Goal: Navigation & Orientation: Find specific page/section

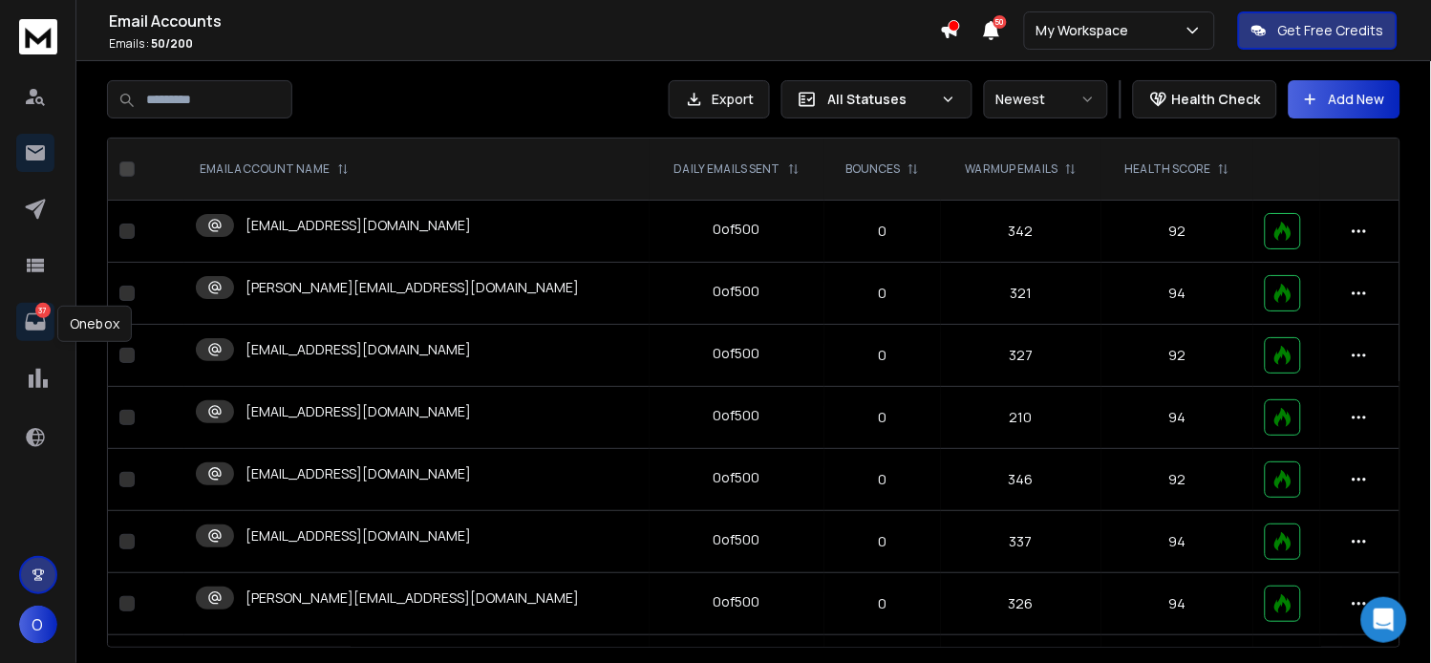
click at [40, 318] on p "37" at bounding box center [42, 310] width 15 height 15
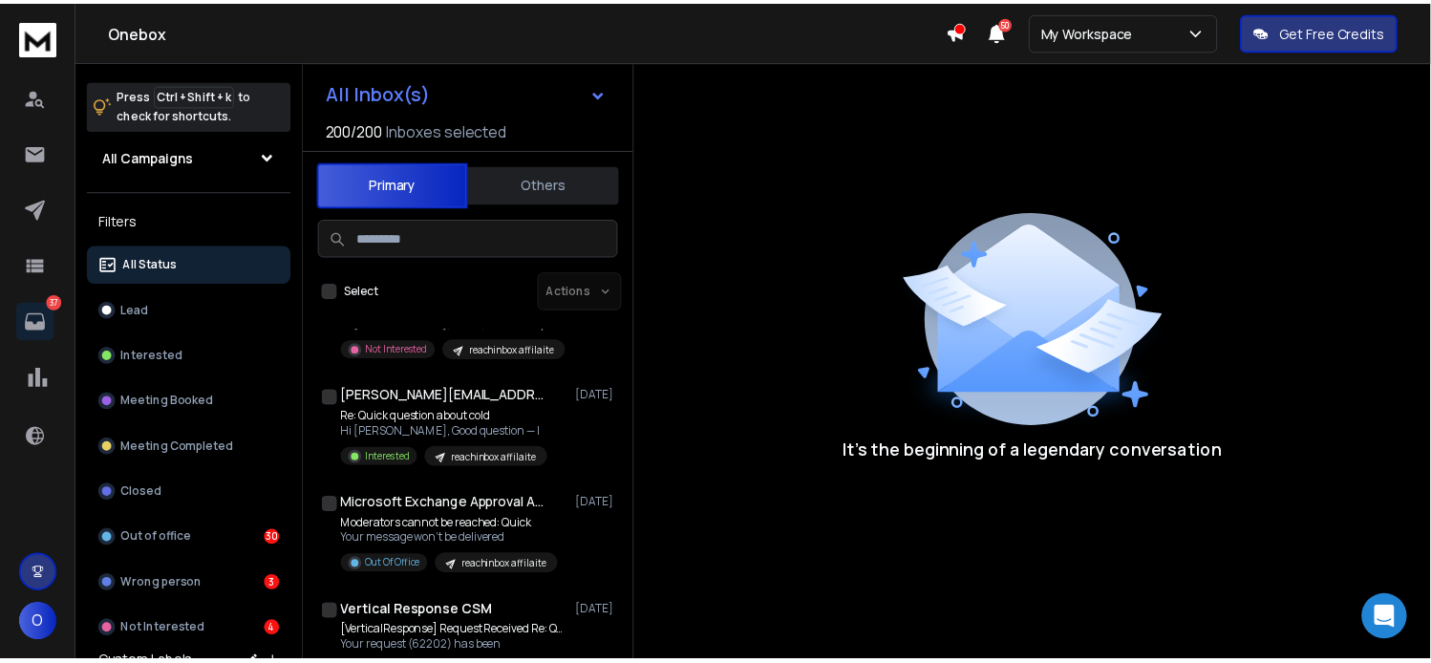
scroll to position [1380, 0]
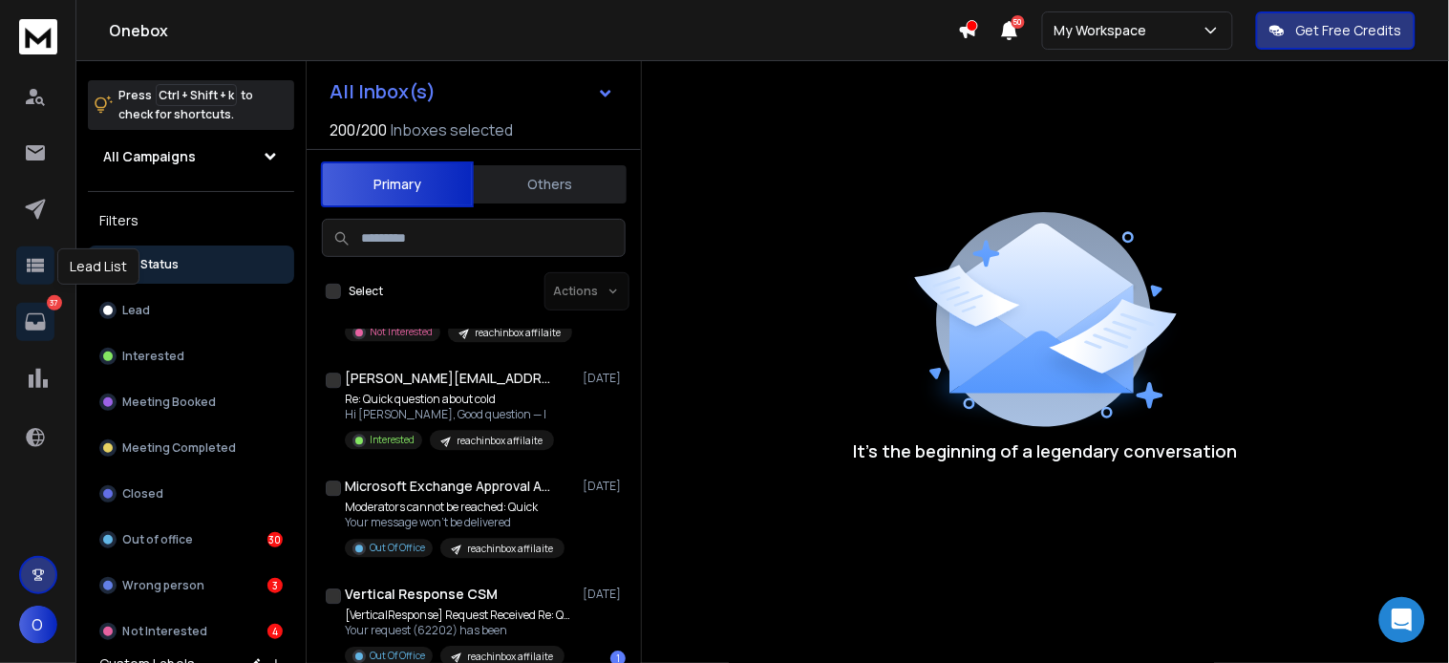
click at [27, 265] on icon at bounding box center [35, 265] width 17 height 13
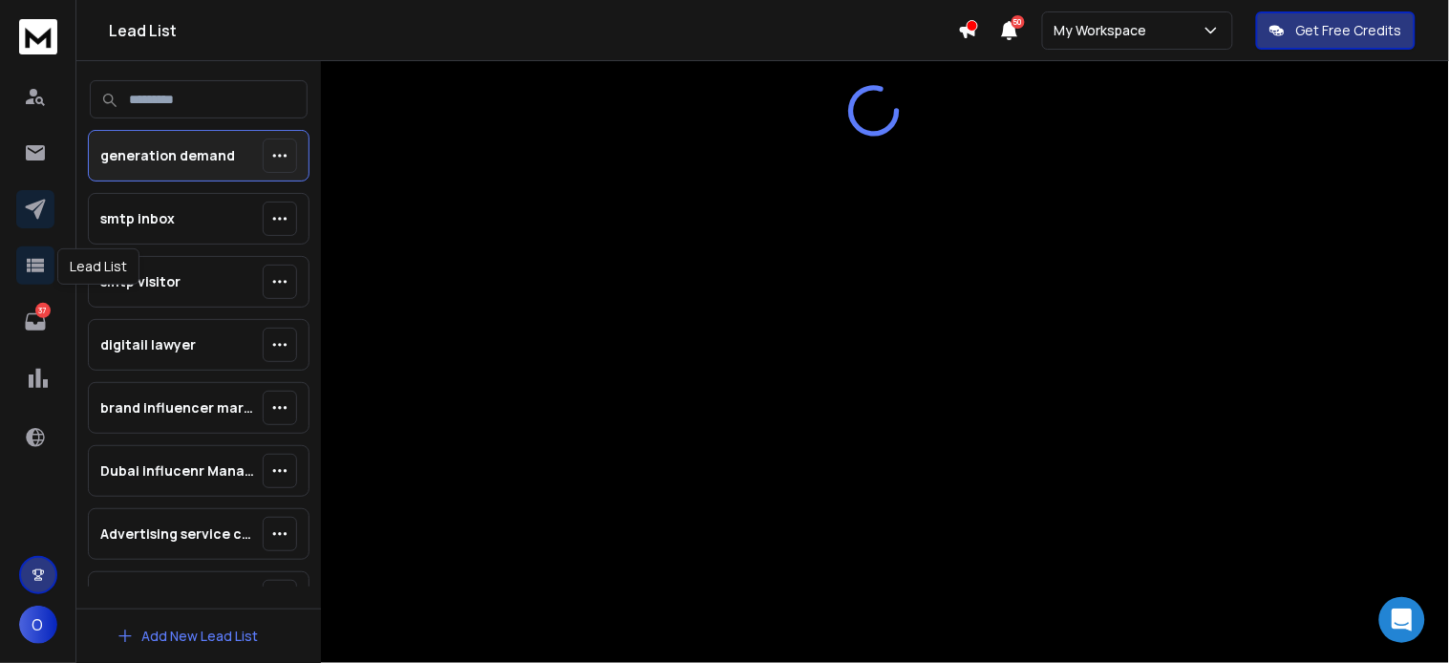
click at [41, 197] on link at bounding box center [35, 209] width 38 height 38
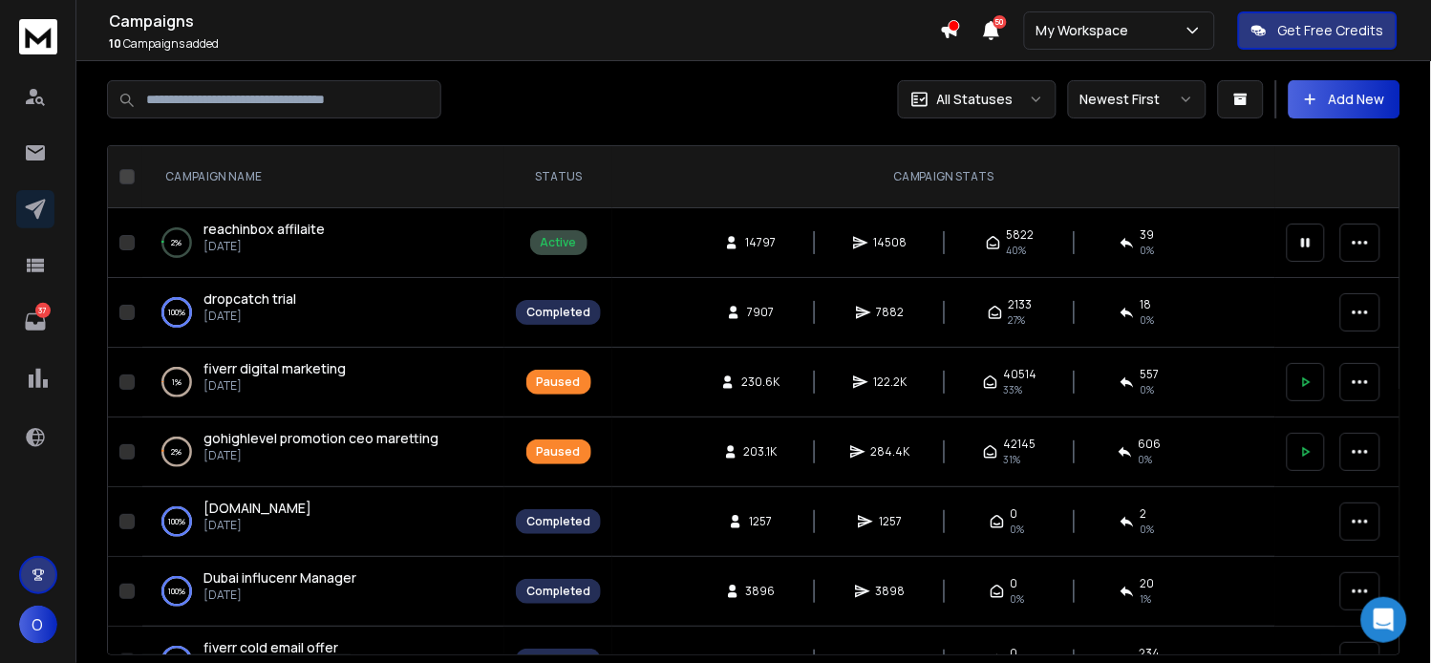
click at [267, 232] on span "reachinbox affilaite" at bounding box center [263, 229] width 121 height 18
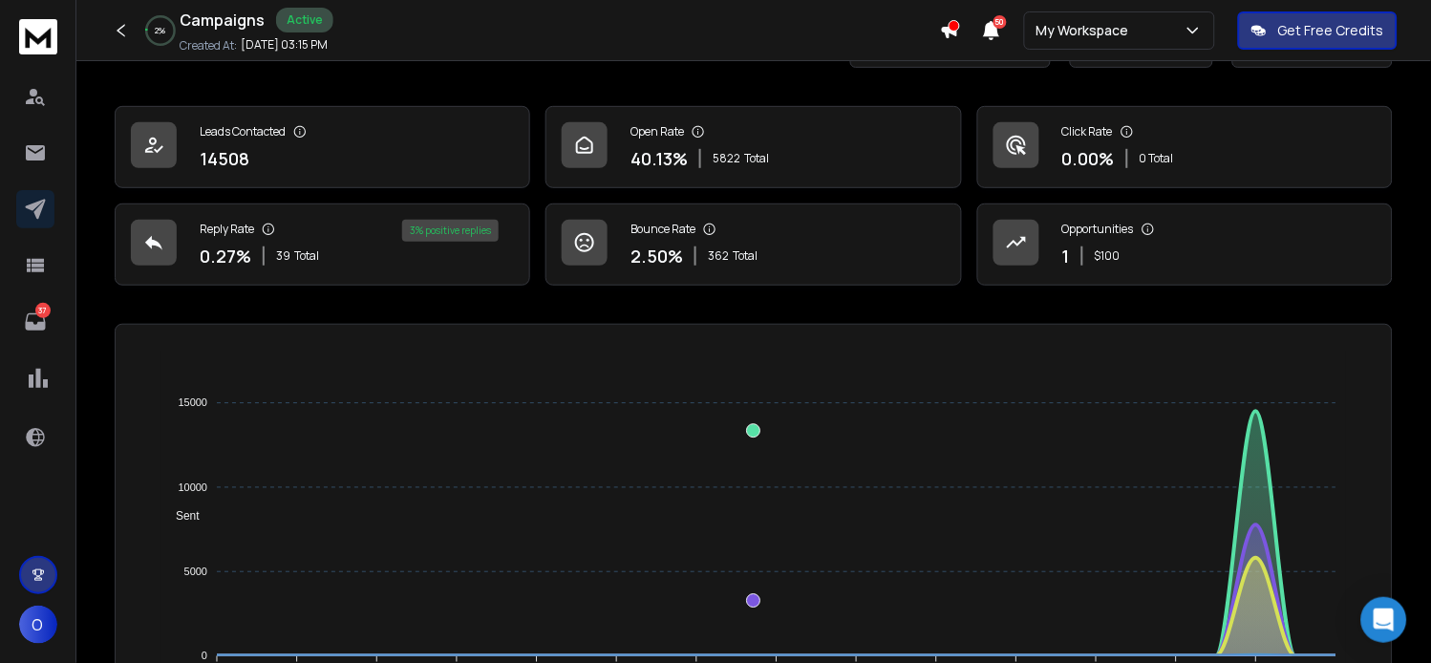
scroll to position [530, 0]
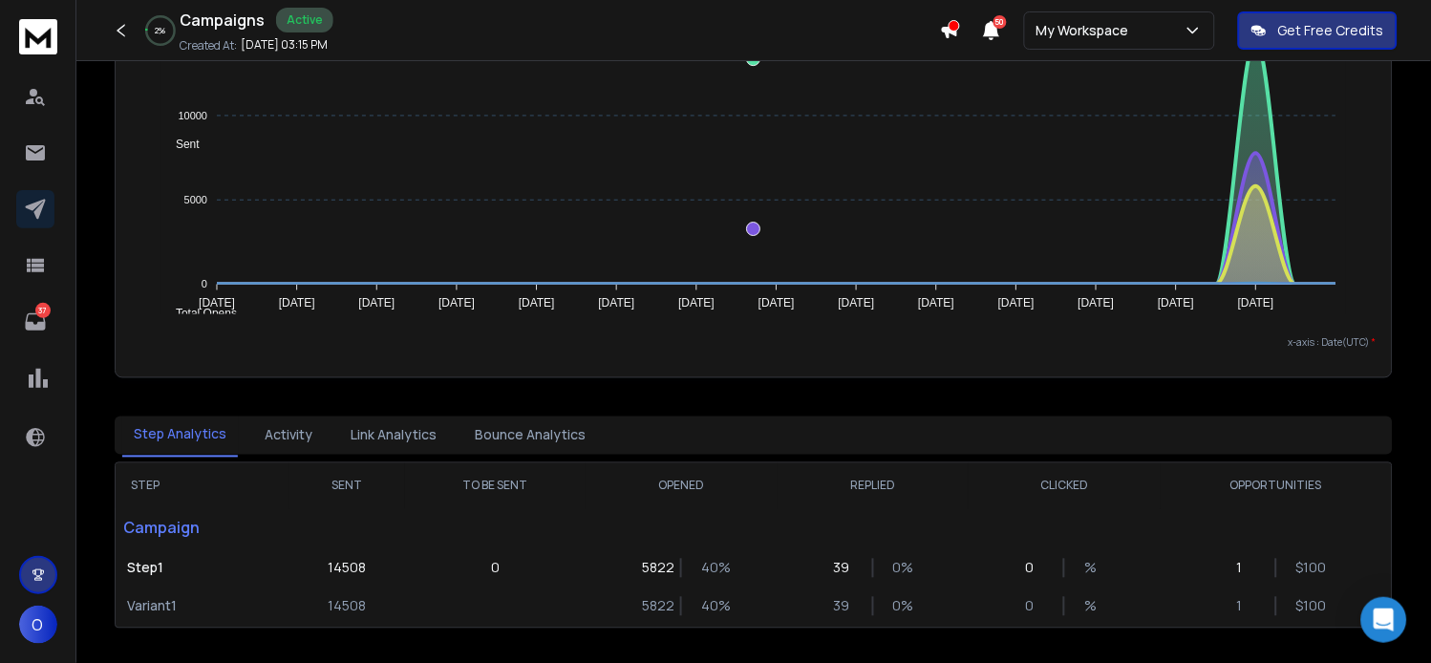
click at [302, 439] on button "Activity" at bounding box center [288, 436] width 71 height 42
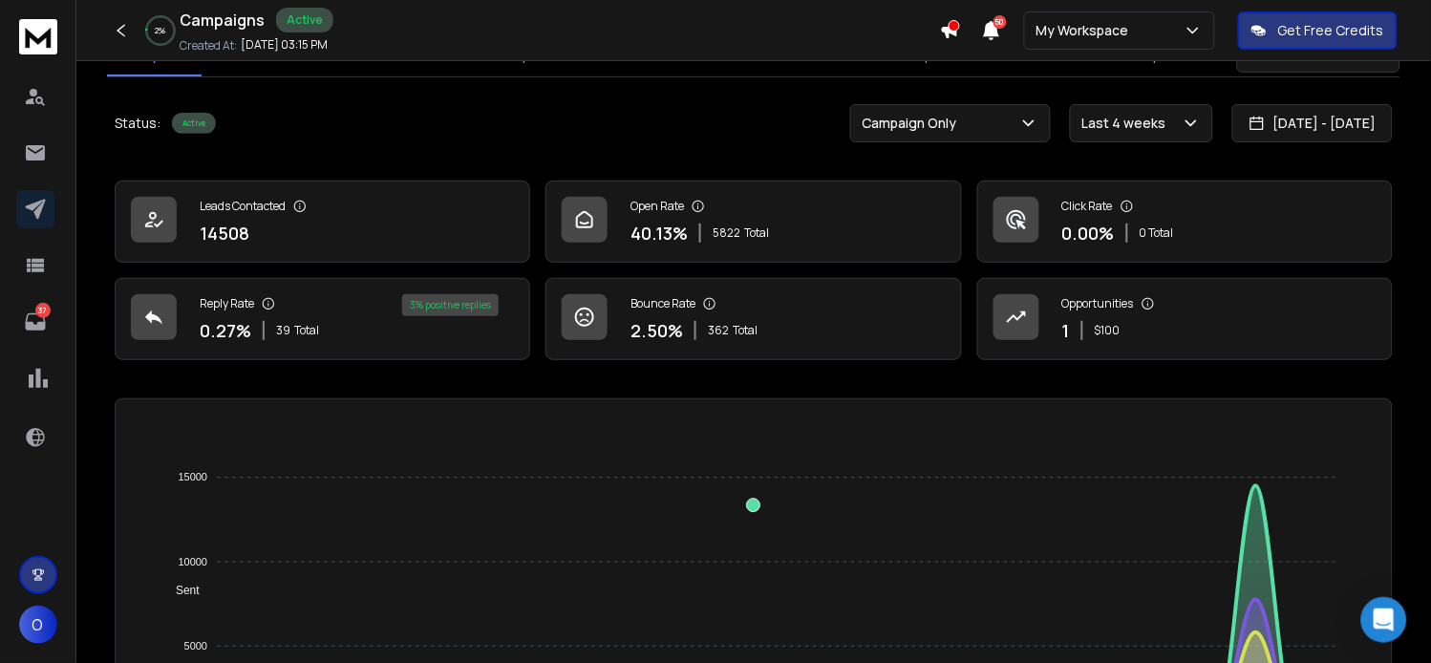
scroll to position [0, 0]
